Goal: Task Accomplishment & Management: Use online tool/utility

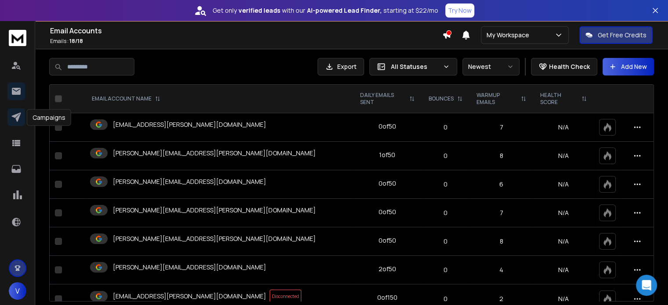
click at [19, 116] on icon at bounding box center [15, 116] width 9 height 9
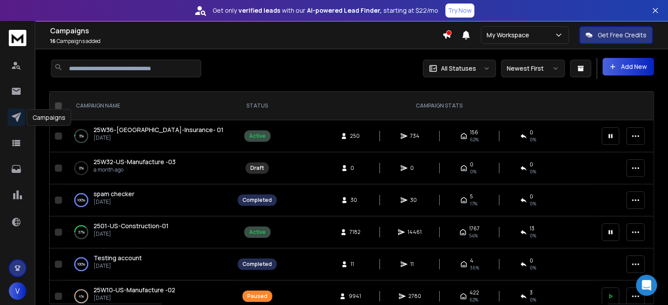
click at [130, 128] on span "25W36-[GEOGRAPHIC_DATA]-Insurance- 01" at bounding box center [159, 130] width 130 height 8
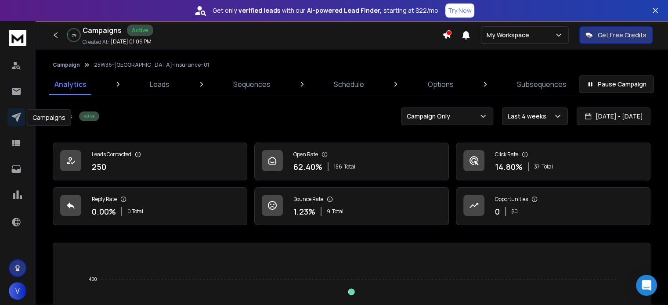
click at [21, 110] on link at bounding box center [16, 118] width 18 height 18
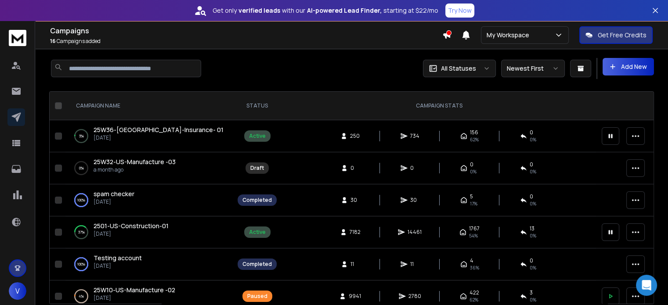
click at [138, 221] on td "37 % 2501-US-Construction-01 [DATE]" at bounding box center [148, 233] width 167 height 32
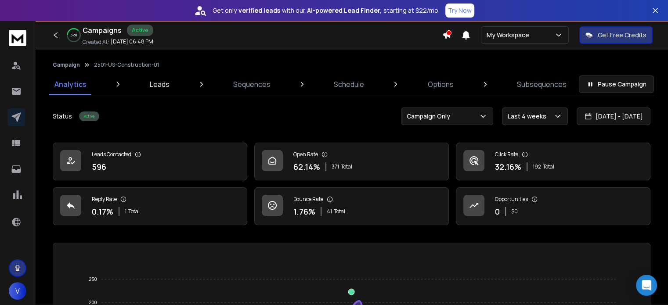
click at [153, 81] on p "Leads" at bounding box center [160, 84] width 20 height 11
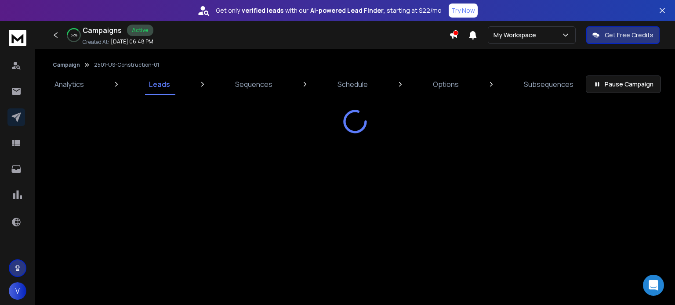
click at [12, 114] on icon at bounding box center [16, 117] width 11 height 11
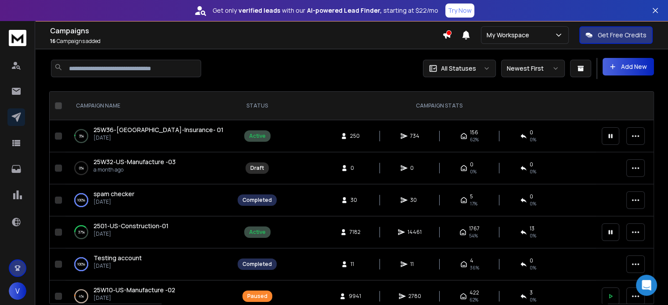
click at [149, 126] on span "25W36-[GEOGRAPHIC_DATA]-Insurance- 01" at bounding box center [159, 130] width 130 height 8
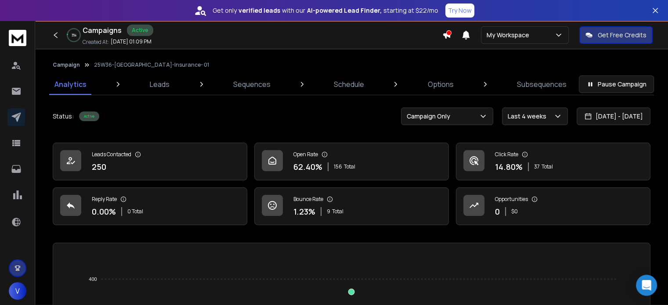
click at [159, 69] on div "Campaign 25W36-[GEOGRAPHIC_DATA]-Insurance- 01" at bounding box center [351, 65] width 605 height 14
click at [159, 74] on link "Leads" at bounding box center [160, 84] width 30 height 21
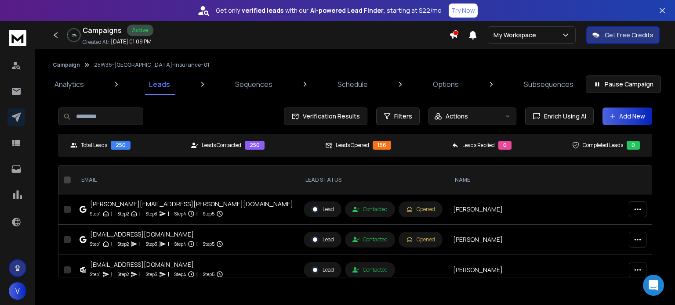
click at [402, 126] on div "Verification Results Filters Actions Enrich Using AI Add New Total Leads 250 Le…" at bounding box center [355, 188] width 594 height 161
click at [398, 123] on button "Filters" at bounding box center [397, 117] width 43 height 18
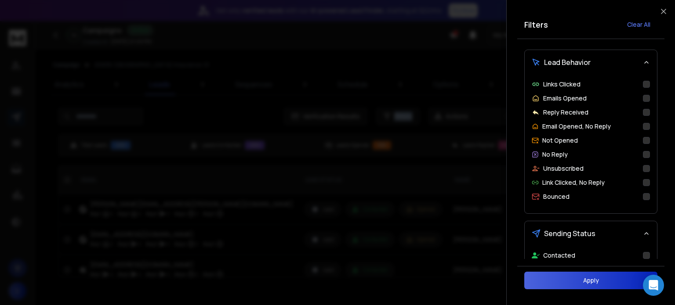
click at [643, 82] on button "Links Clicked" at bounding box center [646, 84] width 7 height 7
click at [549, 283] on button "Apply" at bounding box center [590, 281] width 133 height 18
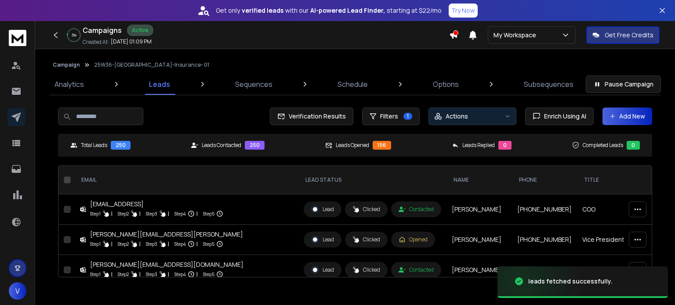
click at [439, 119] on icon "button" at bounding box center [439, 118] width 3 height 3
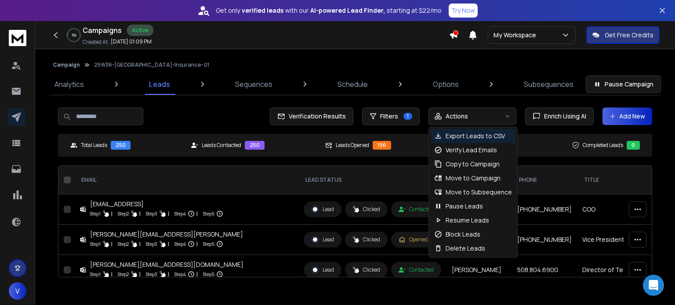
click at [448, 135] on p "Export Leads to CSV" at bounding box center [475, 136] width 59 height 9
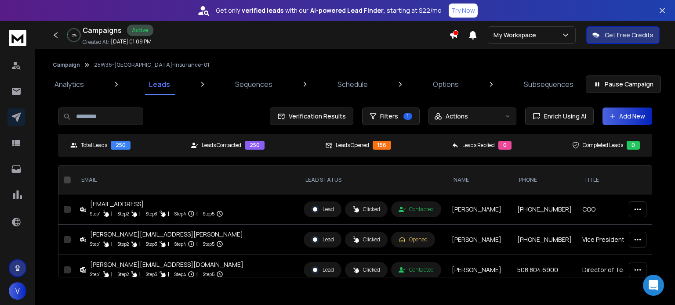
click at [417, 40] on div "3 % Campaigns Active Created At: [DATE] 01:09 PM My Workspace Get Free Credits" at bounding box center [337, 35] width 675 height 28
